Goal: Navigation & Orientation: Find specific page/section

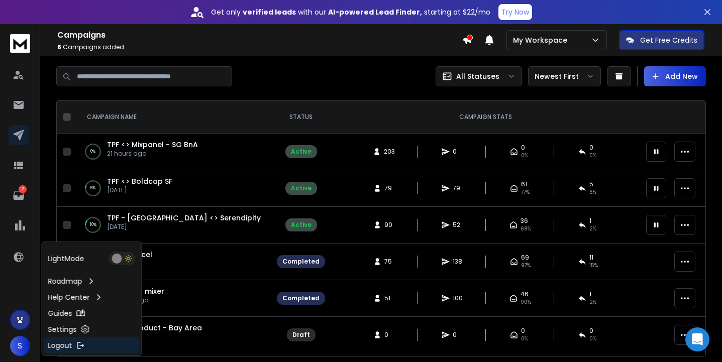
click at [80, 342] on icon at bounding box center [80, 345] width 9 height 9
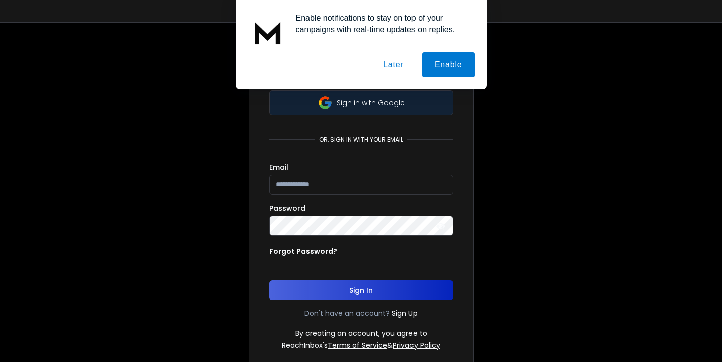
click at [329, 93] on button "Sign in with Google" at bounding box center [361, 102] width 184 height 25
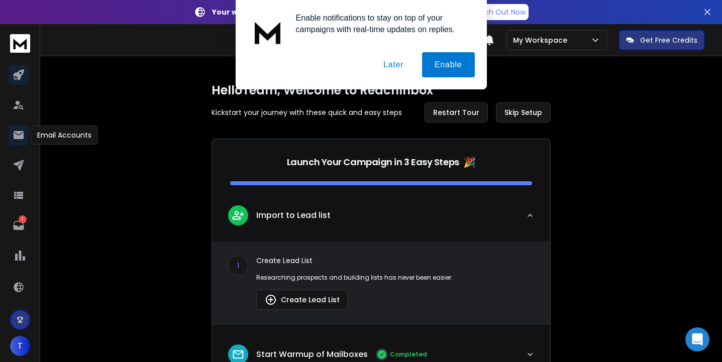
click at [18, 137] on icon at bounding box center [19, 135] width 10 height 8
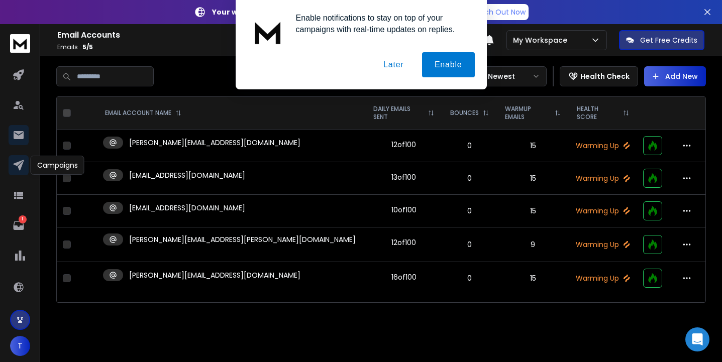
click at [16, 166] on icon at bounding box center [19, 165] width 12 height 12
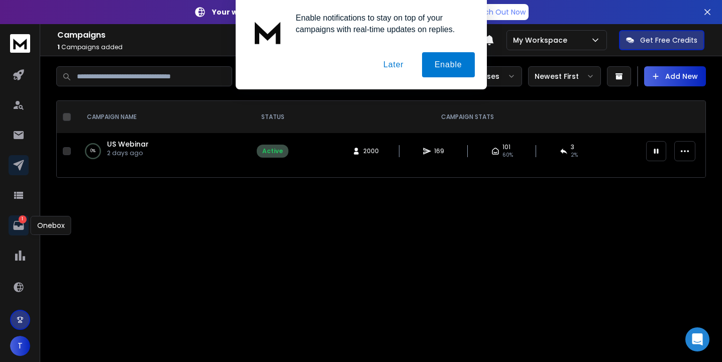
click at [15, 223] on icon at bounding box center [19, 226] width 12 height 12
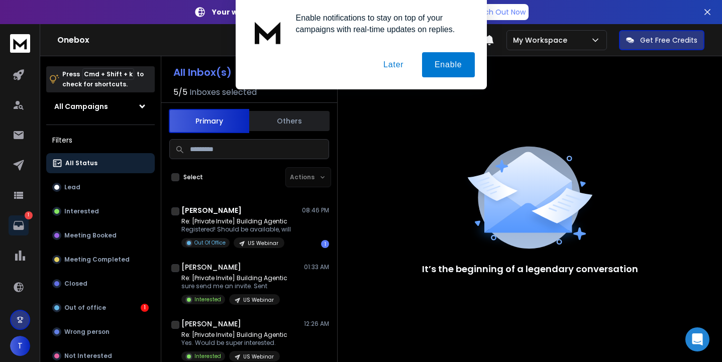
click at [400, 67] on button "Later" at bounding box center [393, 64] width 45 height 25
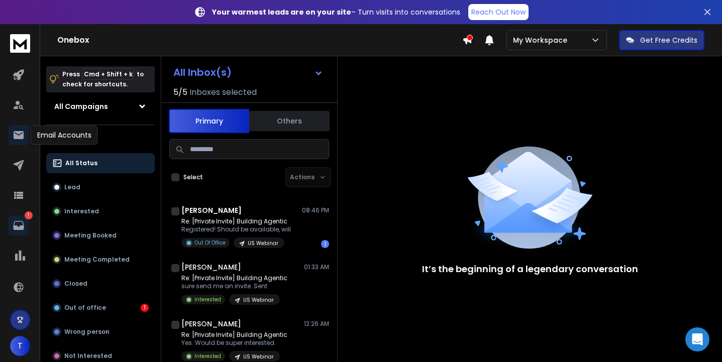
click at [18, 141] on link at bounding box center [19, 135] width 20 height 20
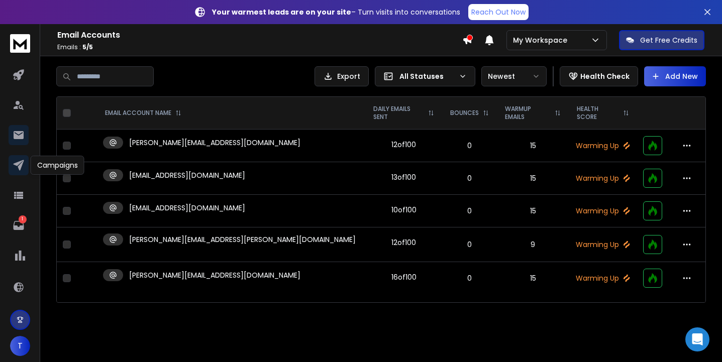
click at [20, 170] on icon at bounding box center [18, 165] width 11 height 11
